Goal: Information Seeking & Learning: Check status

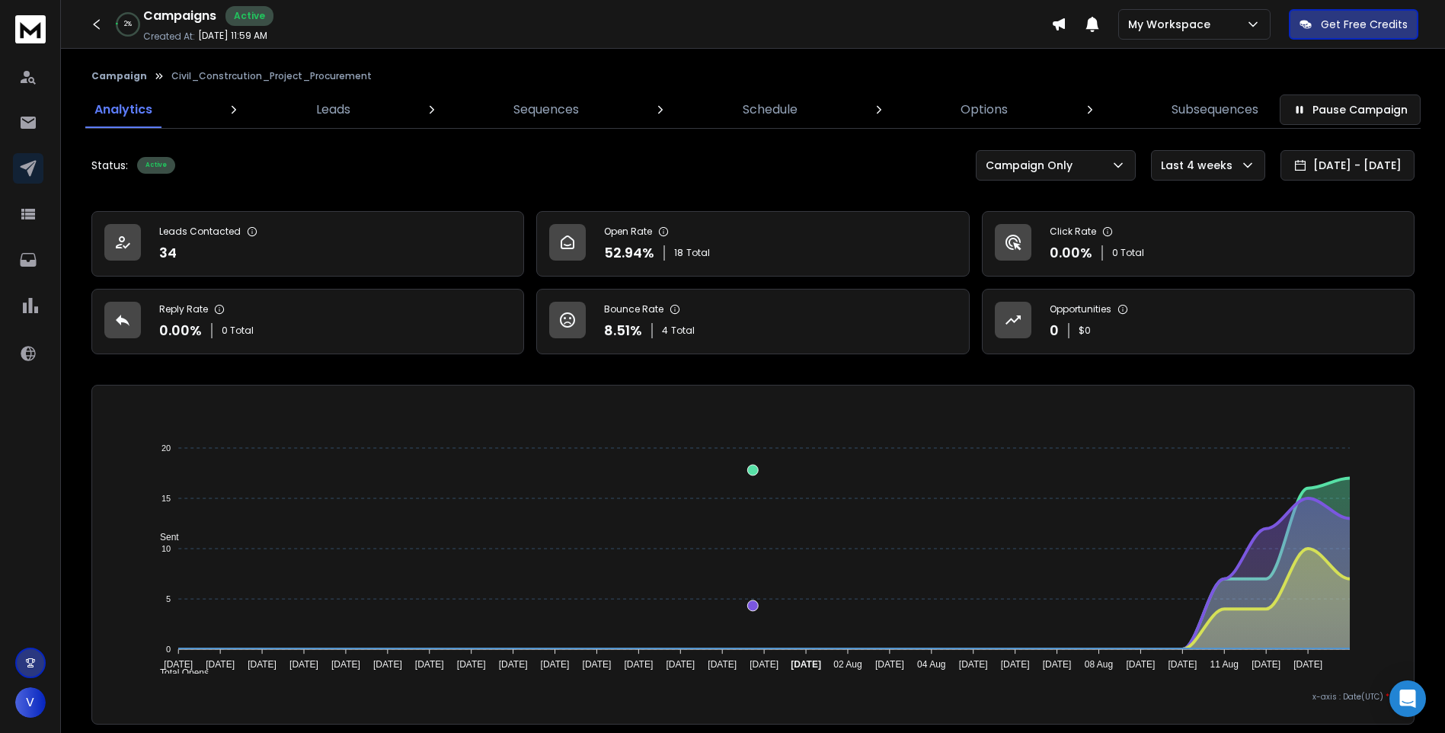
click at [689, 256] on span "Total" at bounding box center [698, 253] width 24 height 12
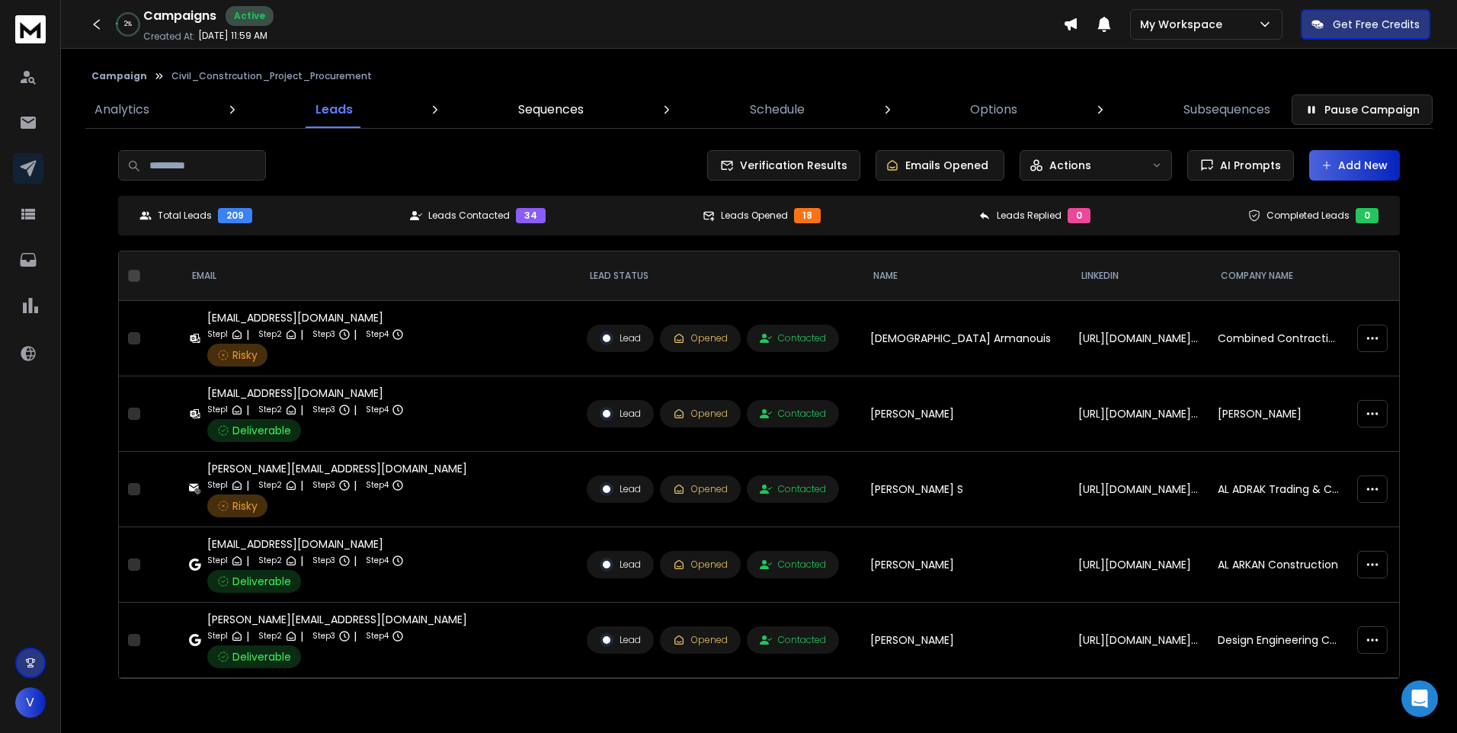
click at [565, 107] on p "Sequences" at bounding box center [551, 110] width 66 height 18
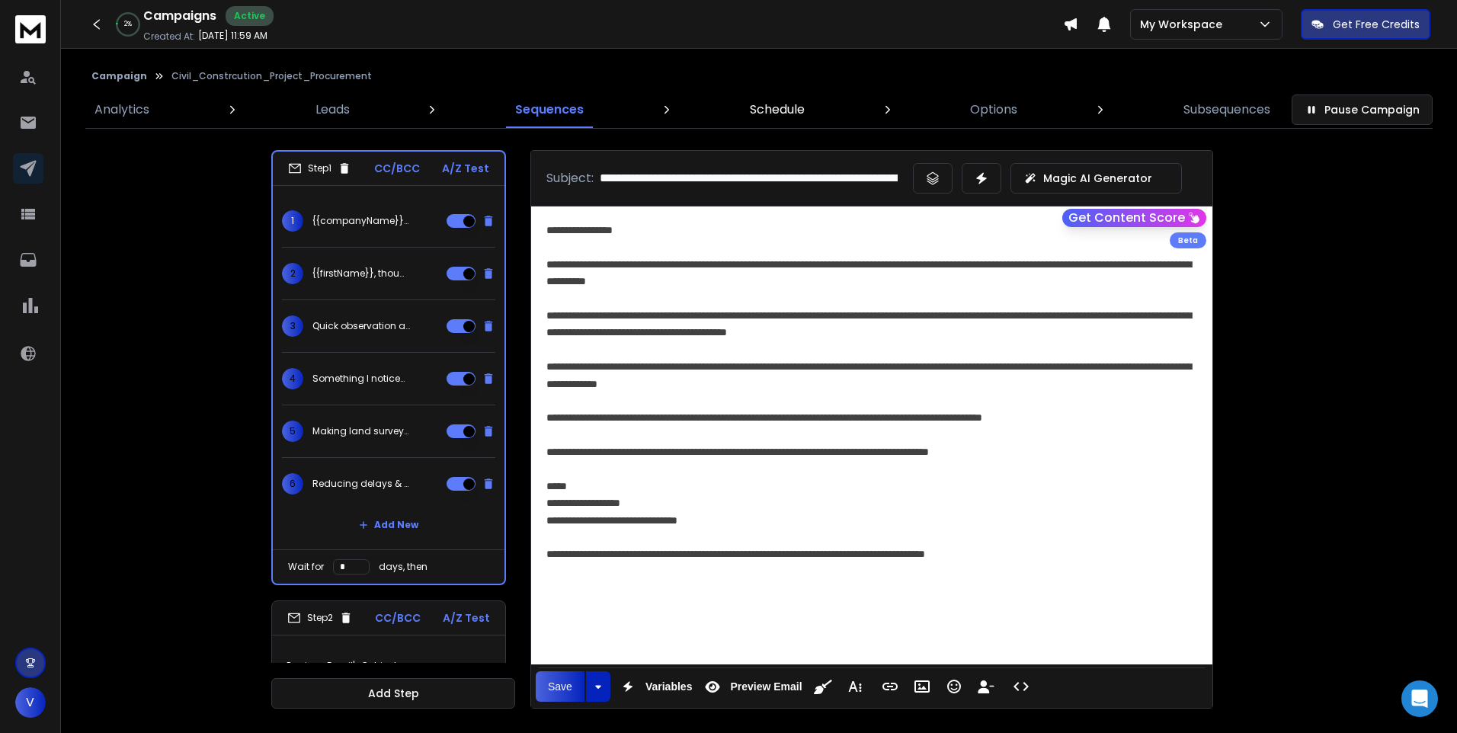
click at [808, 102] on link "Schedule" at bounding box center [777, 109] width 73 height 37
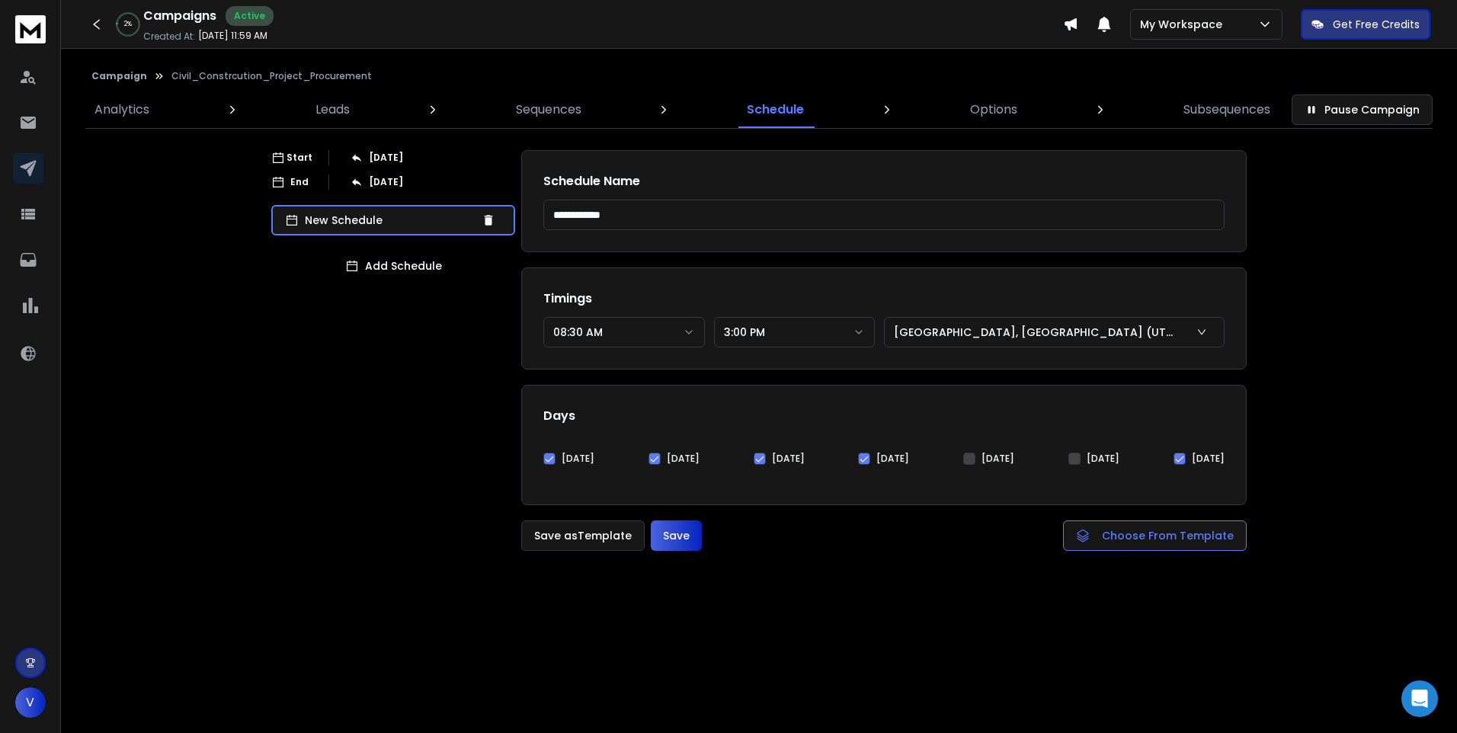
click at [942, 106] on div "Analytics Leads Sequences Schedule Options Subsequences" at bounding box center [682, 109] width 1194 height 37
click at [133, 126] on link "Analytics" at bounding box center [121, 109] width 73 height 37
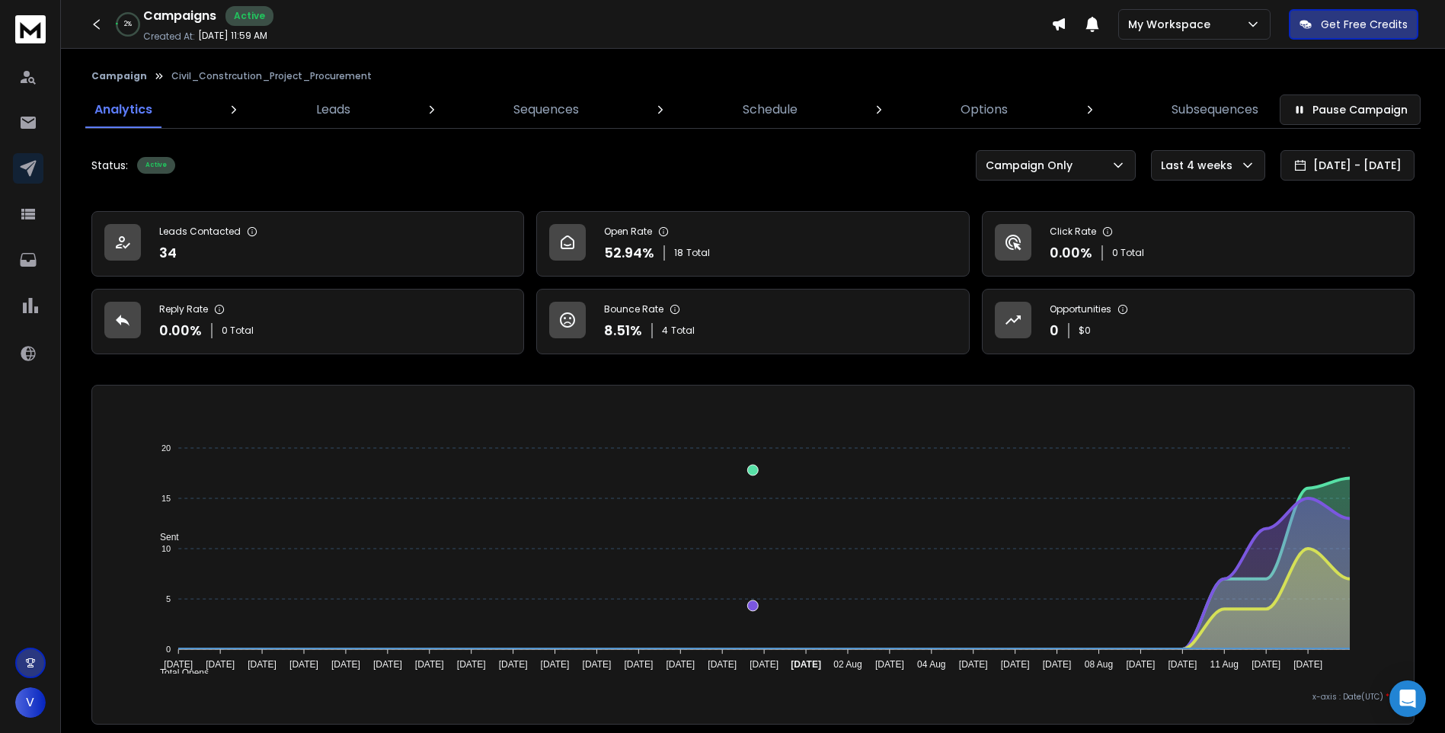
click at [321, 249] on link "Leads Contacted 34" at bounding box center [307, 244] width 433 height 66
